Goal: Task Accomplishment & Management: Manage account settings

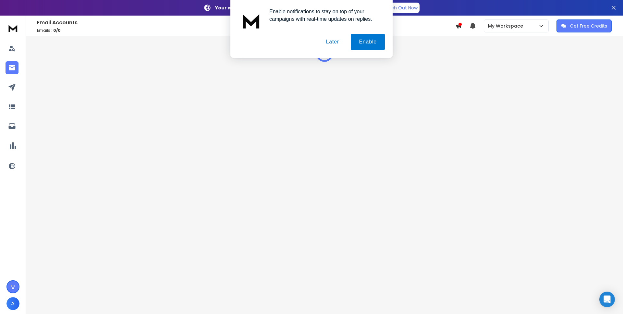
click at [336, 42] on button "Later" at bounding box center [332, 42] width 29 height 16
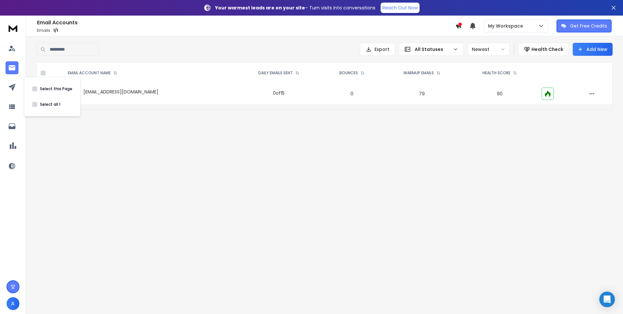
click at [42, 70] on button "Select this Page" at bounding box center [43, 72] width 5 height 5
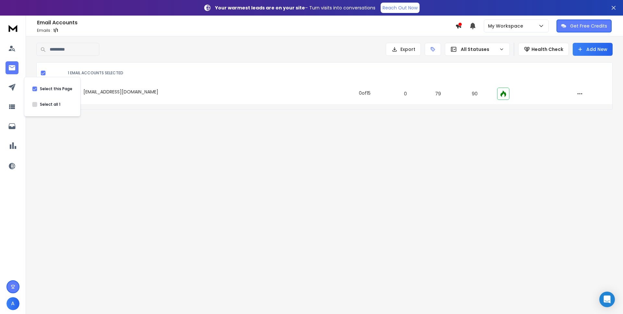
click at [49, 106] on label "Select all 1" at bounding box center [50, 104] width 20 height 5
click at [496, 48] on p "All Statuses" at bounding box center [479, 49] width 36 height 6
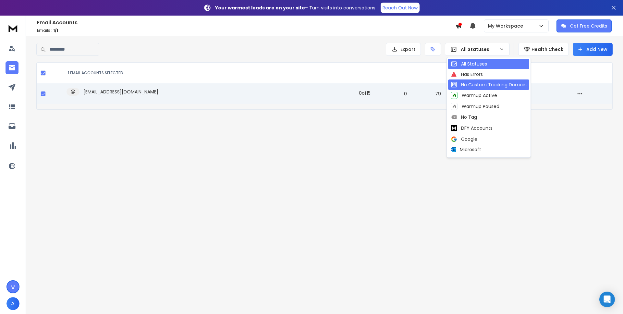
click at [577, 93] on icon at bounding box center [580, 94] width 6 height 6
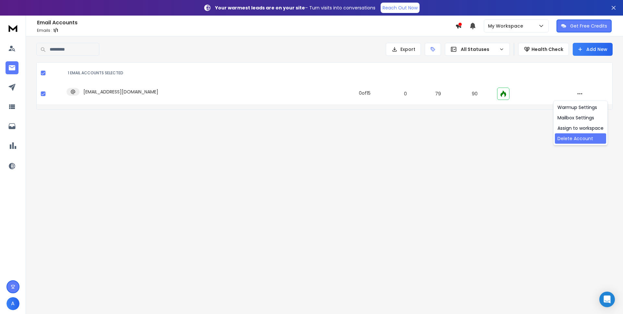
click at [567, 141] on div "Delete Account" at bounding box center [580, 138] width 51 height 10
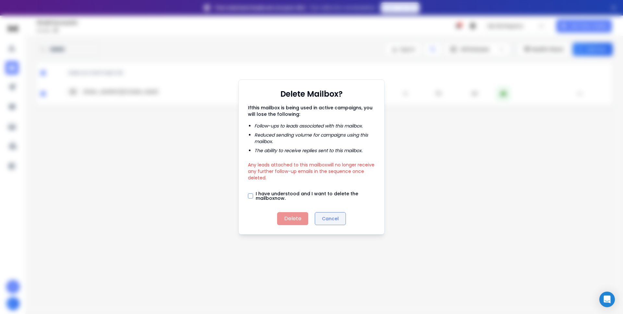
click at [281, 194] on label "I have understood and I want to delete the mailbox now." at bounding box center [315, 195] width 119 height 9
click at [253, 194] on button "I have understood and I want to delete the mailbox now." at bounding box center [250, 195] width 5 height 5
click at [299, 218] on button "Delete" at bounding box center [292, 218] width 31 height 13
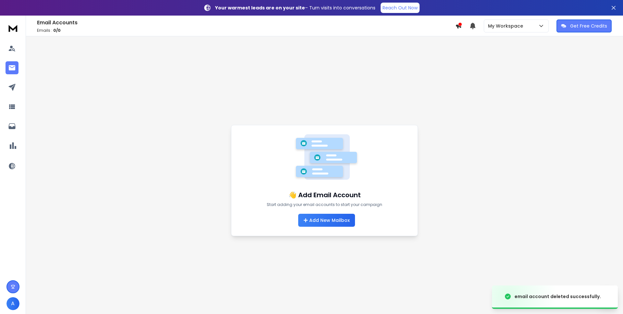
click at [615, 6] on icon at bounding box center [614, 8] width 4 height 4
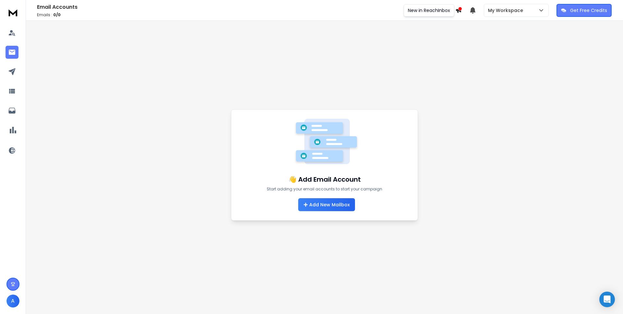
click at [459, 9] on div at bounding box center [460, 9] width 4 height 4
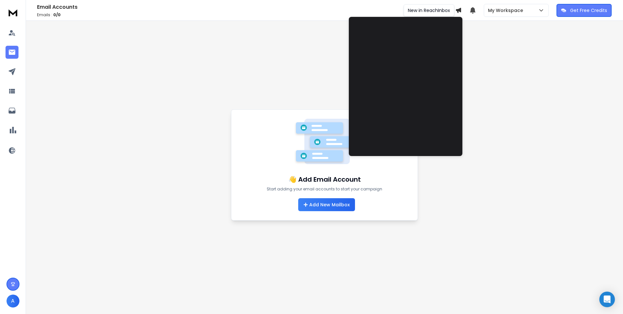
click at [460, 11] on icon at bounding box center [458, 10] width 5 height 5
